Goal: Find specific page/section: Find specific page/section

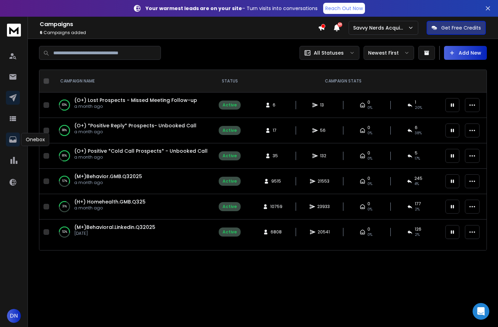
click at [15, 138] on icon at bounding box center [13, 139] width 8 height 8
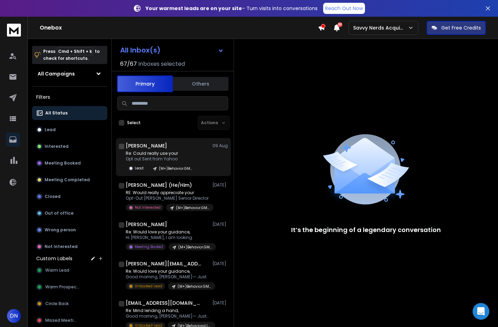
click at [192, 148] on div "[PERSON_NAME] [DATE]" at bounding box center [177, 145] width 102 height 7
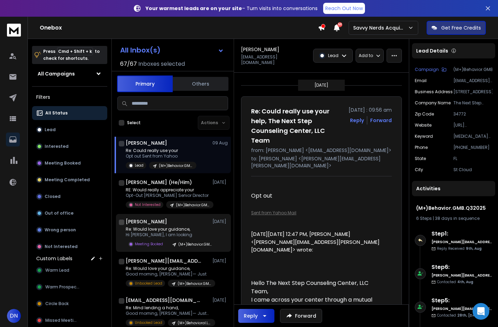
scroll to position [9, 0]
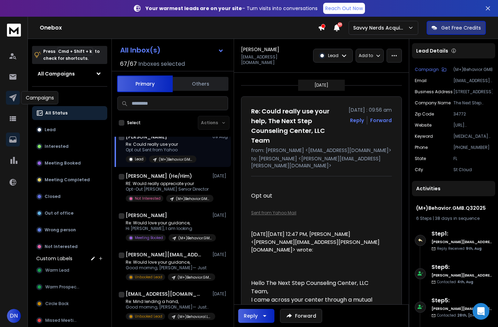
click at [15, 100] on icon at bounding box center [13, 98] width 8 height 8
